Goal: Task Accomplishment & Management: Manage account settings

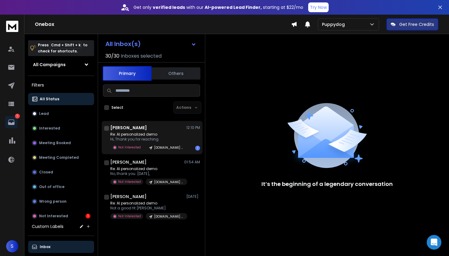
click at [125, 134] on p "Re: AI personalized demo" at bounding box center [146, 134] width 73 height 5
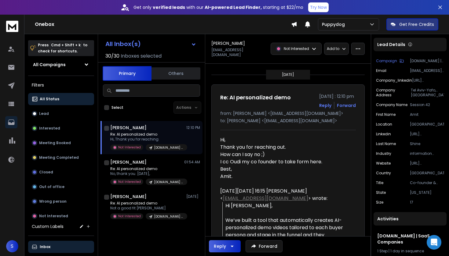
drag, startPoint x: 238, startPoint y: 174, endPoint x: 218, endPoint y: 136, distance: 42.9
click at [218, 136] on div "Re: AI personalized demo [DATE] : 12:10 pm Reply Forward from: [PERSON_NAME] <[…" at bounding box center [287, 246] width 153 height 322
copy div "Hi, Thank you for reaching out. How can I say no ;) I cc Oudi my co founder to …"
click at [288, 167] on div "Best," at bounding box center [285, 169] width 131 height 7
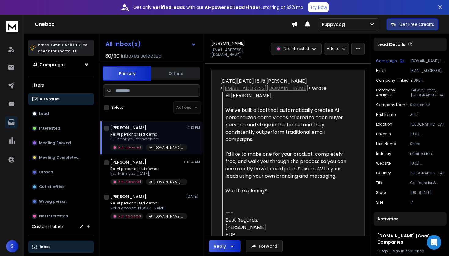
scroll to position [109, 0]
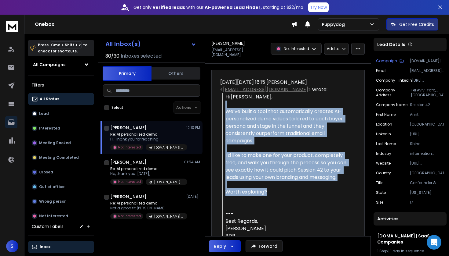
drag, startPoint x: 265, startPoint y: 187, endPoint x: 221, endPoint y: 100, distance: 98.2
click at [221, 100] on div "[DATE][DATE] 16:15 [PERSON_NAME] < [EMAIL_ADDRESS][DOMAIN_NAME] > wrote: Hi [PE…" at bounding box center [285, 174] width 131 height 190
copy div "We’ve built a tool that automatically creates AI-personalized demo videos tailo…"
click at [13, 71] on icon at bounding box center [11, 67] width 7 height 7
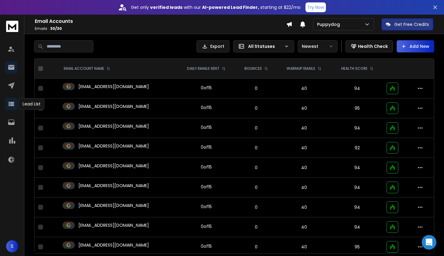
click at [12, 102] on icon at bounding box center [11, 103] width 7 height 7
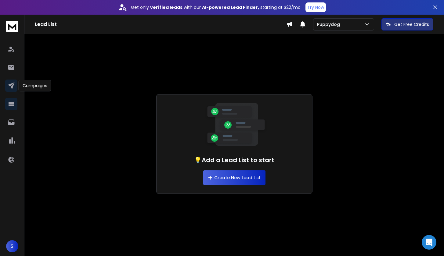
click at [13, 88] on icon at bounding box center [11, 85] width 7 height 7
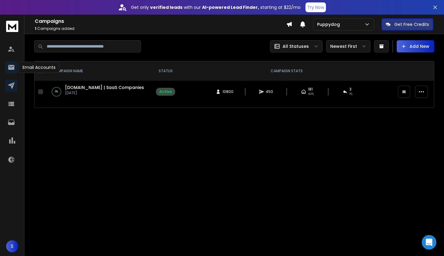
click at [9, 70] on icon at bounding box center [11, 67] width 7 height 7
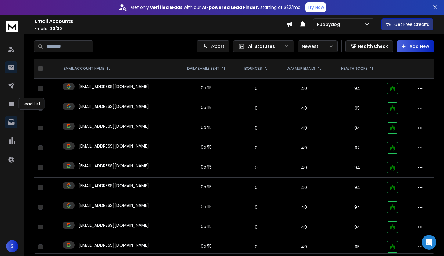
click at [13, 118] on link at bounding box center [11, 122] width 12 height 12
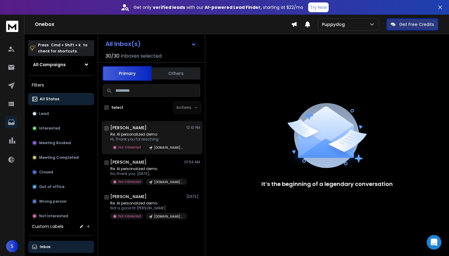
click at [123, 135] on p "Re: AI personalized demo" at bounding box center [146, 134] width 73 height 5
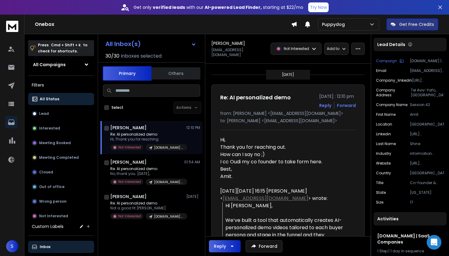
click at [283, 111] on p "from: [PERSON_NAME] <[EMAIL_ADDRESS][DOMAIN_NAME]>" at bounding box center [288, 114] width 136 height 6
click at [61, 100] on button "All Status" at bounding box center [61, 99] width 66 height 12
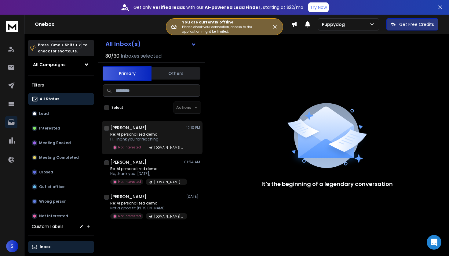
click at [136, 135] on p "Re: AI personalized demo" at bounding box center [146, 134] width 73 height 5
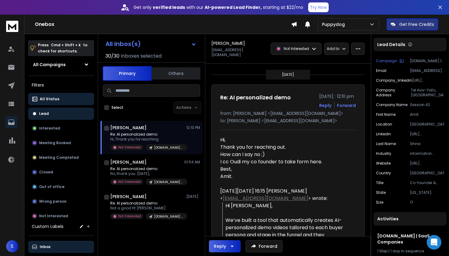
click at [58, 114] on button "Lead" at bounding box center [61, 114] width 66 height 12
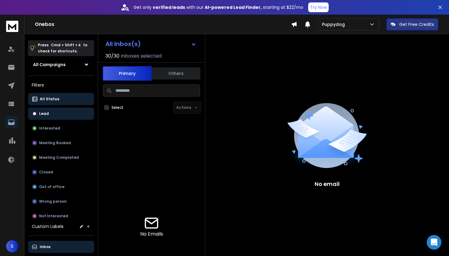
click at [60, 101] on button "All Status" at bounding box center [61, 99] width 66 height 12
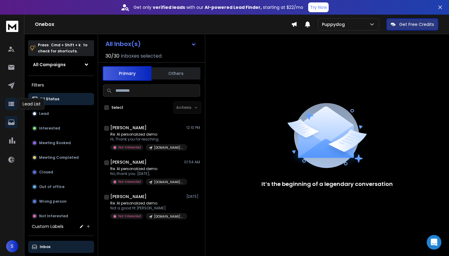
click at [9, 106] on icon at bounding box center [11, 103] width 7 height 7
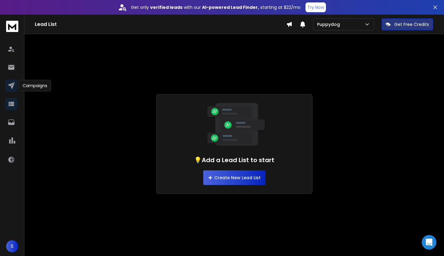
click at [10, 91] on link at bounding box center [11, 86] width 12 height 12
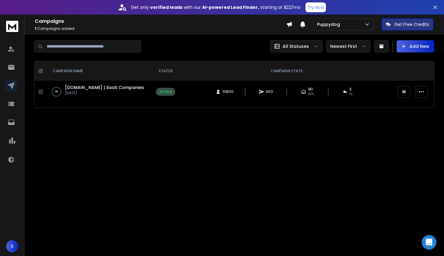
click at [203, 108] on div "Campaigns 1 Campaigns Added All Statuses Newest First Add New CAMPAIGN NAME STA…" at bounding box center [234, 74] width 400 height 68
click at [97, 96] on div "[DOMAIN_NAME] | SaaS Companies [DATE]" at bounding box center [104, 92] width 79 height 15
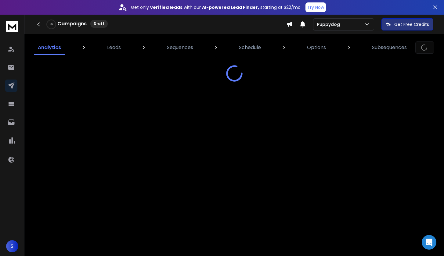
click at [90, 86] on div "Analytics Leads Sequences Schedule Options Subsequences" at bounding box center [234, 62] width 400 height 45
